Goal: Task Accomplishment & Management: Use online tool/utility

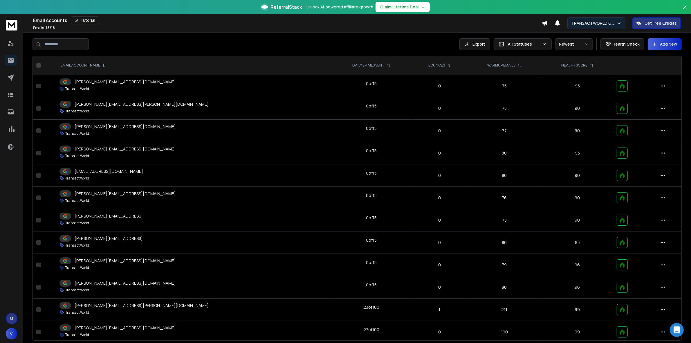
click at [589, 21] on p "TRANSACTWORLD GROUP" at bounding box center [594, 23] width 46 height 6
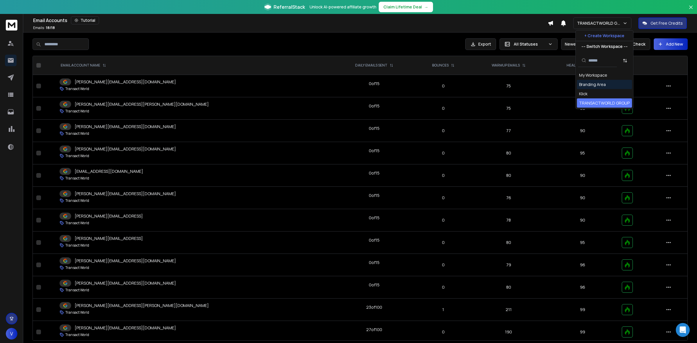
click at [587, 82] on div "Branding Area" at bounding box center [592, 85] width 27 height 6
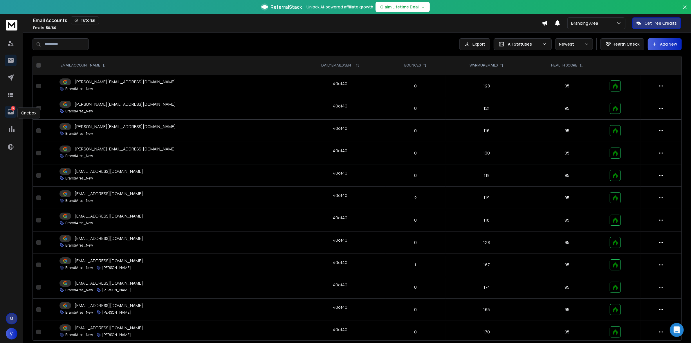
click at [13, 108] on p "5" at bounding box center [13, 108] width 5 height 5
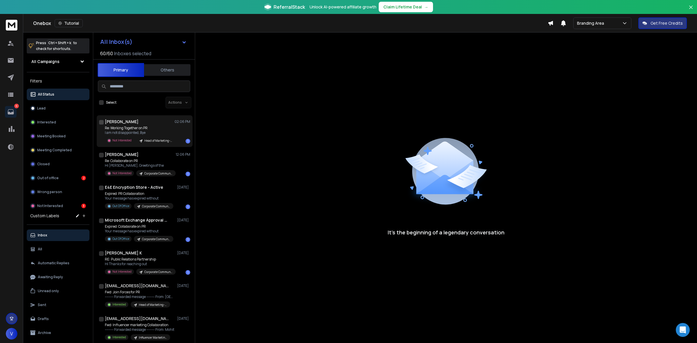
click at [148, 137] on div "Re: Working Together on PR I am not disappointed, Bye Not Interested Head of Ma…" at bounding box center [140, 135] width 71 height 18
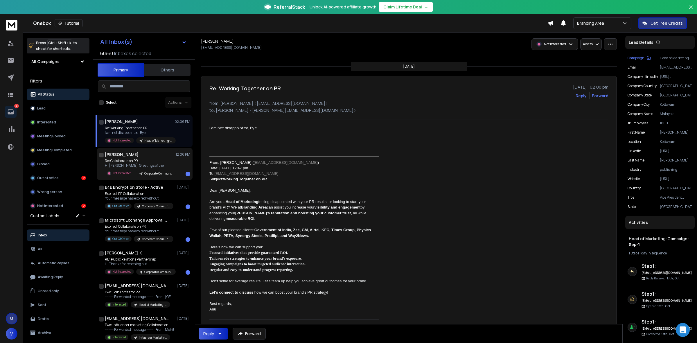
click at [158, 170] on div "Corporate Communications-Campaign-Sep-1" at bounding box center [155, 173] width 39 height 6
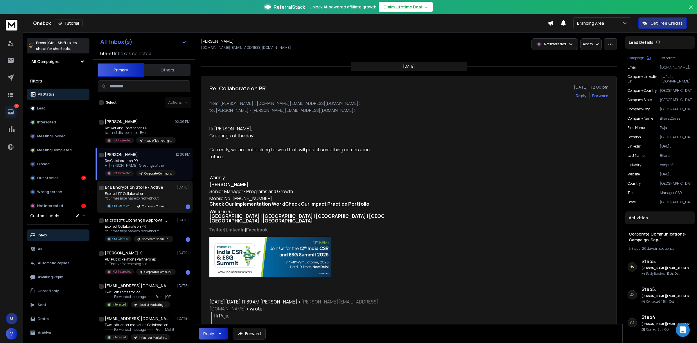
click at [163, 199] on p "Your message has expired without" at bounding box center [139, 198] width 69 height 5
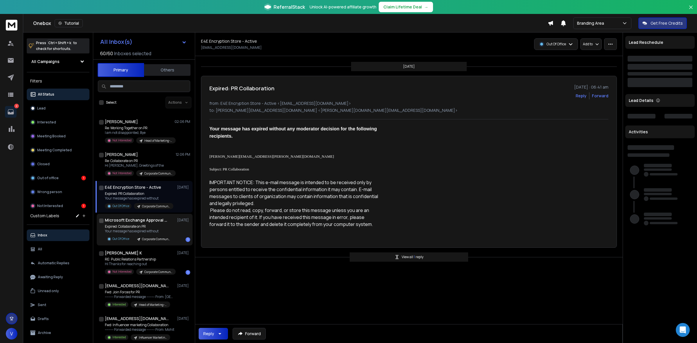
click at [159, 222] on h1 "Microsoft Exchange Approval Assistant" at bounding box center [137, 220] width 64 height 6
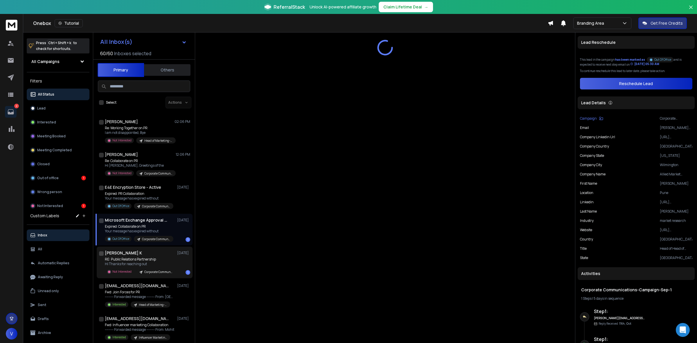
click at [158, 250] on div "CHRISTOPHER JEYARAJ K 10 Oct" at bounding box center [147, 253] width 85 height 6
